Goal: Task Accomplishment & Management: Complete application form

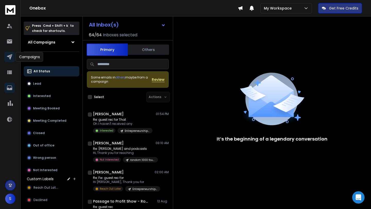
click at [6, 57] on icon at bounding box center [9, 57] width 6 height 6
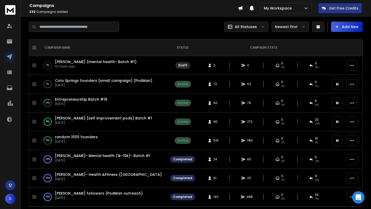
click at [180, 27] on div at bounding box center [112, 27] width 167 height 10
click at [337, 28] on icon at bounding box center [336, 26] width 3 height 3
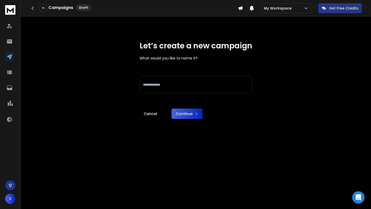
click at [188, 81] on input at bounding box center [195, 84] width 112 height 17
type input "**********"
click at [188, 109] on button "Continue" at bounding box center [186, 114] width 31 height 10
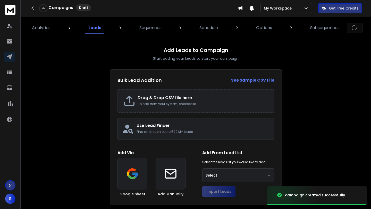
click at [133, 95] on icon at bounding box center [129, 101] width 12 height 12
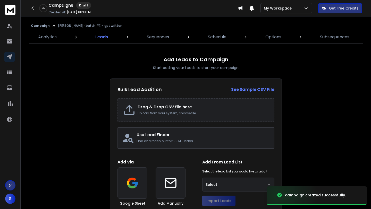
type input "**********"
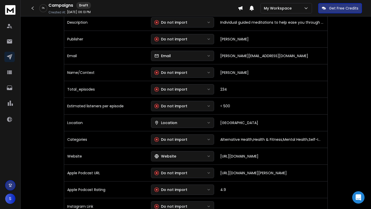
scroll to position [305, 0]
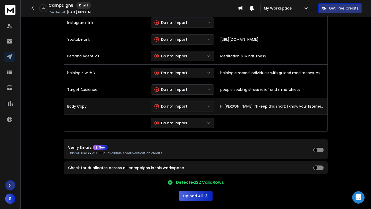
click at [196, 110] on button "Do not import" at bounding box center [182, 106] width 63 height 10
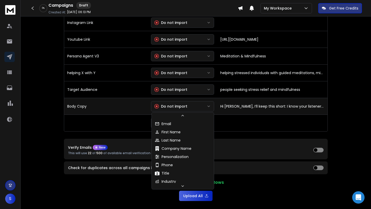
scroll to position [52, 0]
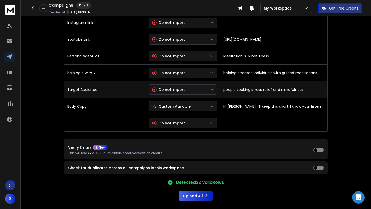
click at [190, 87] on button "Do not import" at bounding box center [182, 89] width 69 height 10
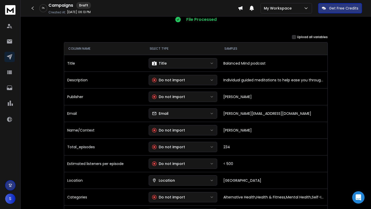
scroll to position [0, 0]
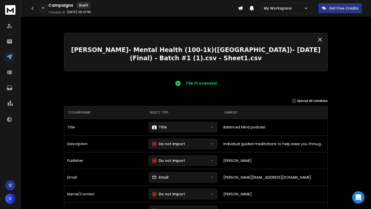
click at [320, 38] on icon at bounding box center [320, 40] width 6 height 6
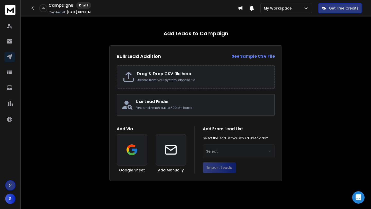
click at [189, 72] on h2 "Drag & Drop CSV file here" at bounding box center [203, 74] width 132 height 6
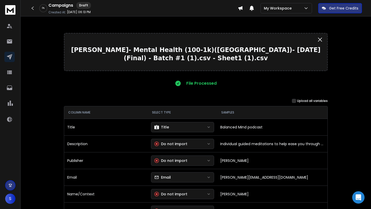
scroll to position [288, 0]
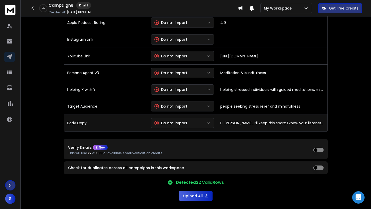
click at [198, 124] on button "Do not import" at bounding box center [182, 123] width 63 height 10
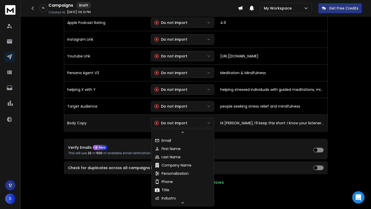
scroll to position [52, 0]
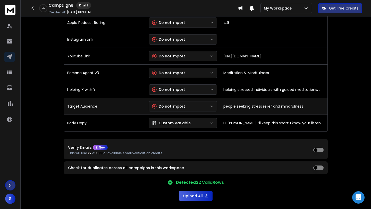
click at [194, 109] on button "Do not import" at bounding box center [182, 106] width 69 height 10
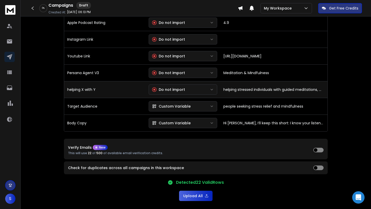
click at [200, 92] on button "Do not import" at bounding box center [182, 89] width 69 height 10
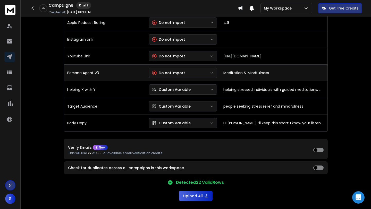
click at [204, 73] on button "Do not import" at bounding box center [182, 73] width 69 height 10
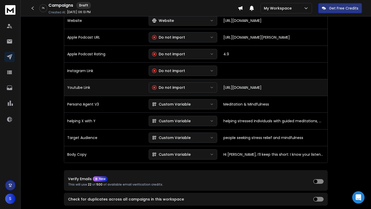
scroll to position [254, 0]
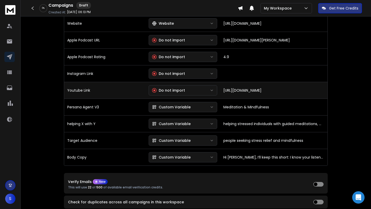
click at [182, 90] on div "Do not import" at bounding box center [168, 90] width 33 height 5
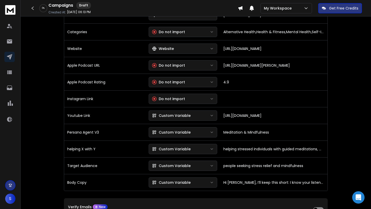
scroll to position [199, 0]
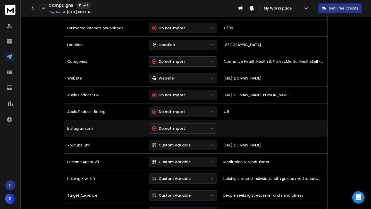
click at [174, 127] on div "Do not import" at bounding box center [168, 128] width 33 height 5
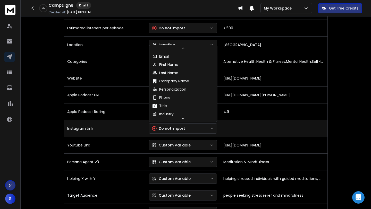
scroll to position [52, 0]
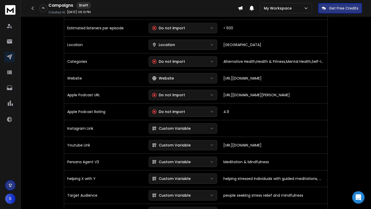
click at [182, 103] on td "Do not import" at bounding box center [182, 111] width 75 height 17
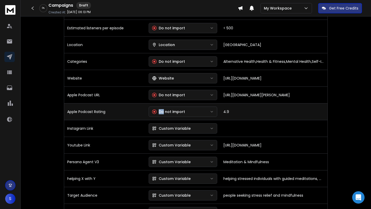
click at [179, 107] on button "Do not import" at bounding box center [182, 112] width 69 height 10
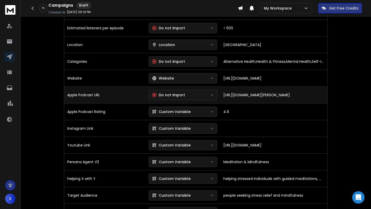
click at [189, 96] on button "Do not import" at bounding box center [182, 95] width 69 height 10
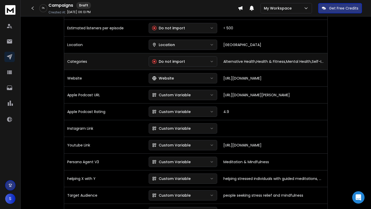
click at [193, 61] on button "Do not import" at bounding box center [182, 61] width 69 height 10
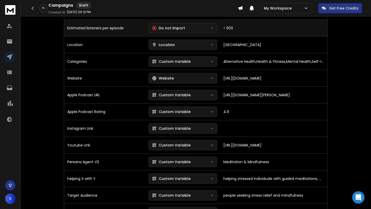
click at [196, 24] on button "Do not import" at bounding box center [182, 28] width 69 height 10
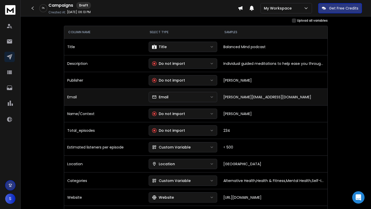
scroll to position [76, 0]
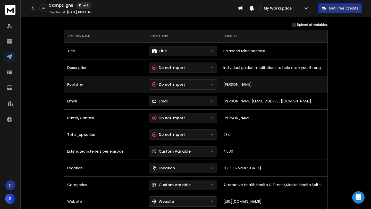
click at [172, 84] on div "Do not import" at bounding box center [168, 84] width 33 height 5
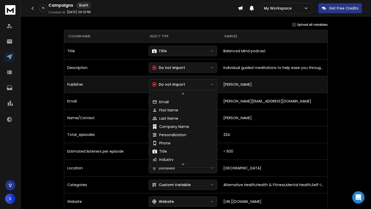
scroll to position [52, 0]
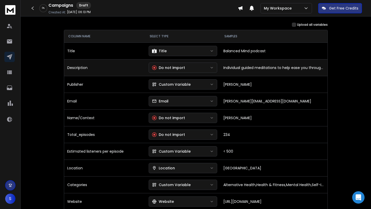
click at [192, 69] on button "Do not import" at bounding box center [182, 68] width 69 height 10
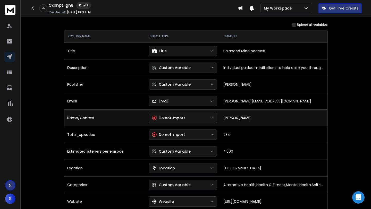
click at [191, 117] on button "Do not import" at bounding box center [182, 118] width 69 height 10
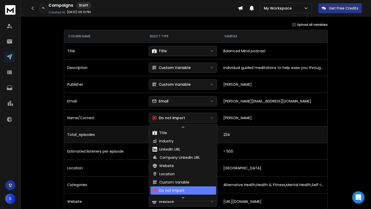
scroll to position [27, 0]
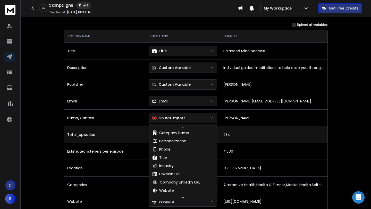
click at [133, 128] on td "Total_episodes" at bounding box center [104, 134] width 81 height 17
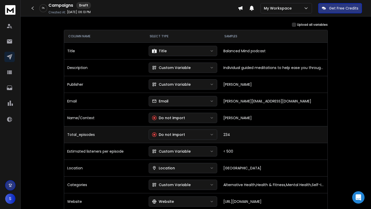
click at [164, 136] on div "Do not import" at bounding box center [168, 134] width 33 height 5
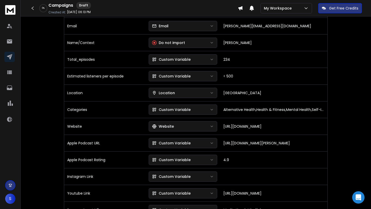
scroll to position [288, 0]
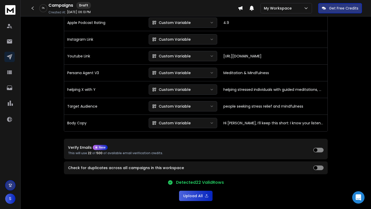
click at [197, 194] on button "Upload All" at bounding box center [195, 196] width 33 height 10
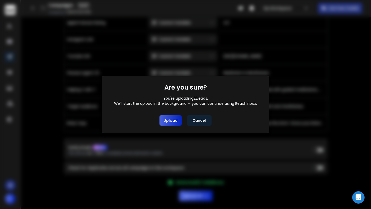
click at [175, 124] on button "Upload" at bounding box center [170, 120] width 22 height 10
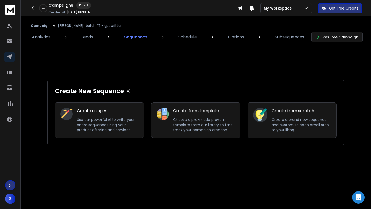
click at [281, 112] on h1 "Create from scratch" at bounding box center [301, 111] width 60 height 6
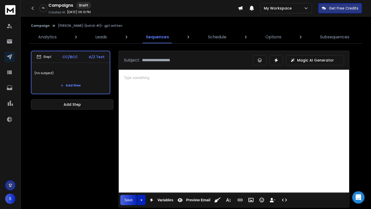
click at [166, 95] on div at bounding box center [234, 131] width 230 height 123
click at [159, 197] on div "Variables" at bounding box center [160, 200] width 28 height 8
click at [163, 197] on icon at bounding box center [165, 199] width 4 height 4
click at [164, 200] on span "Variables" at bounding box center [165, 200] width 18 height 4
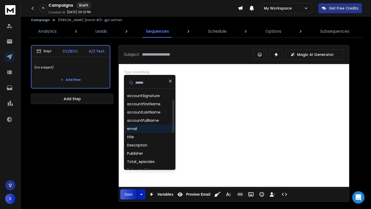
scroll to position [101, 0]
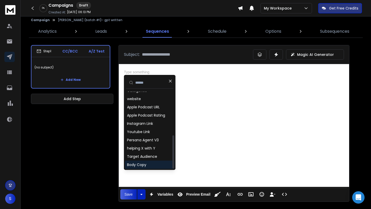
click at [140, 164] on div "Body Copy" at bounding box center [136, 164] width 19 height 5
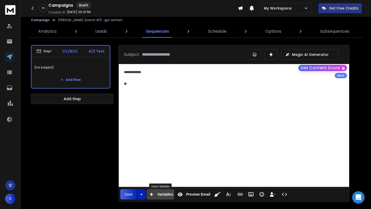
click at [166, 192] on span "Variables" at bounding box center [165, 194] width 18 height 4
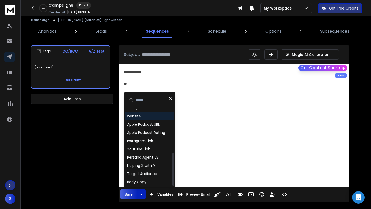
scroll to position [0, 0]
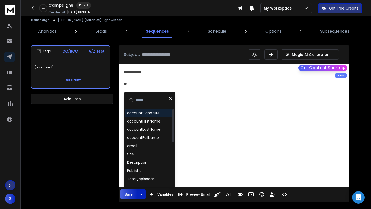
click at [143, 112] on div "accountSignature" at bounding box center [143, 112] width 33 height 5
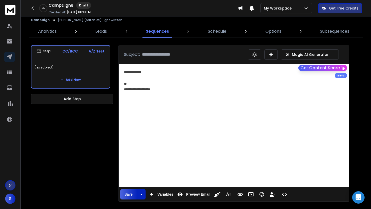
click at [138, 77] on div at bounding box center [234, 78] width 220 height 6
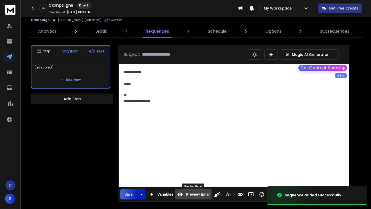
click at [196, 191] on div "Preview Email" at bounding box center [193, 194] width 36 height 8
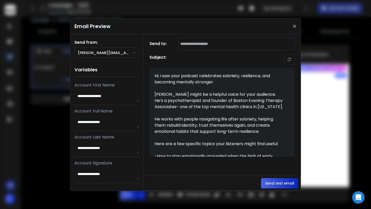
click at [222, 43] on input at bounding box center [236, 43] width 112 height 9
type input "**********"
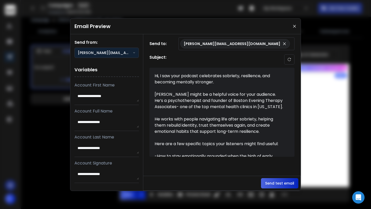
click at [116, 51] on p "[PERSON_NAME][EMAIL_ADDRESS][DOMAIN_NAME]" at bounding box center [105, 52] width 55 height 5
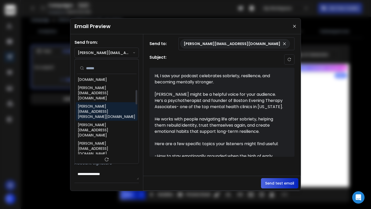
scroll to position [68, 0]
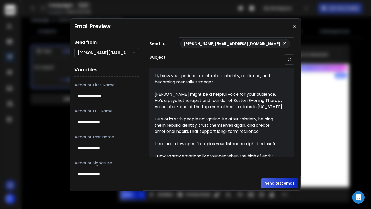
click at [286, 184] on button "Send test email" at bounding box center [279, 183] width 37 height 10
click at [296, 27] on icon at bounding box center [294, 26] width 4 height 4
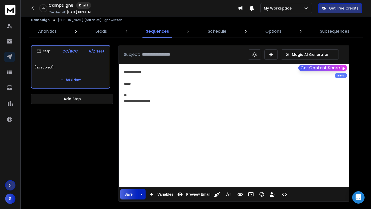
click at [176, 50] on div "Subject: Magic AI Generator Get Content Score Beta" at bounding box center [234, 54] width 230 height 19
click at [166, 53] on input at bounding box center [192, 54] width 101 height 6
click at [269, 57] on icon "button" at bounding box center [270, 54] width 5 height 5
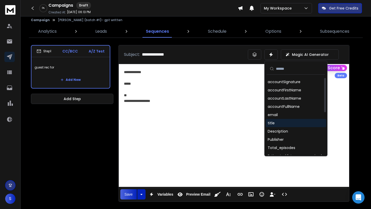
click at [268, 121] on div "title" at bounding box center [270, 122] width 7 height 5
type input "**********"
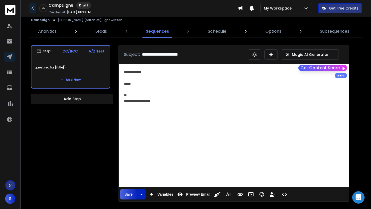
click at [33, 11] on button at bounding box center [32, 8] width 7 height 10
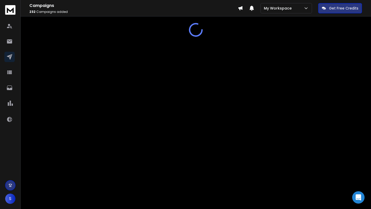
click at [33, 11] on span "232" at bounding box center [32, 12] width 6 height 4
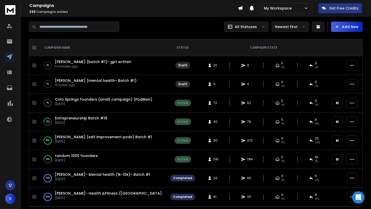
click at [354, 65] on icon "button" at bounding box center [351, 65] width 5 height 5
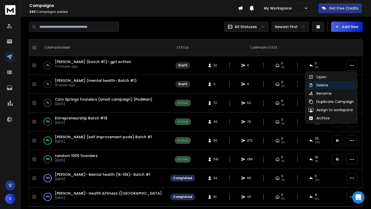
click at [324, 89] on div "Delete" at bounding box center [330, 85] width 49 height 8
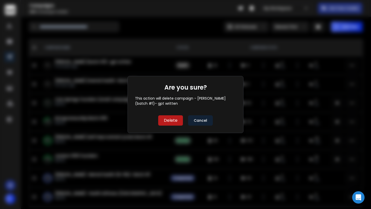
click at [169, 116] on button "Delete" at bounding box center [170, 120] width 25 height 10
